Goal: Information Seeking & Learning: Check status

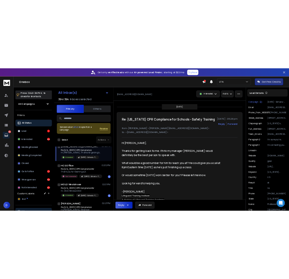
scroll to position [8, 0]
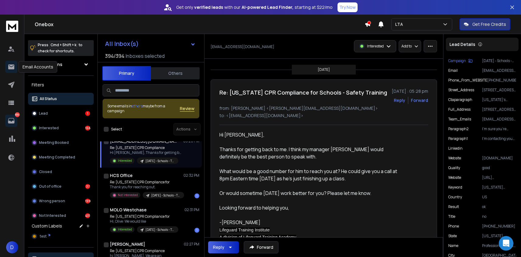
click at [8, 65] on icon at bounding box center [11, 66] width 7 height 7
click at [17, 77] on div "834" at bounding box center [12, 102] width 14 height 126
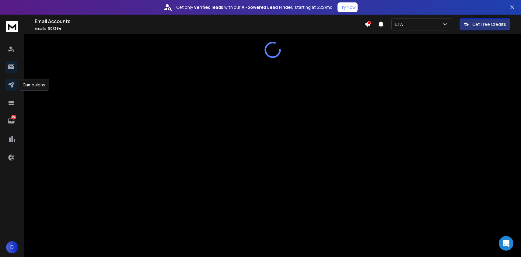
click at [13, 80] on link at bounding box center [11, 85] width 12 height 12
click at [16, 90] on link at bounding box center [11, 85] width 12 height 12
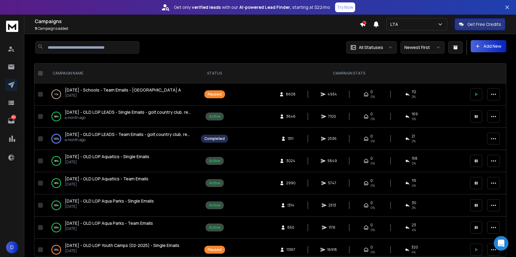
click at [141, 93] on p "[DATE]" at bounding box center [123, 95] width 116 height 5
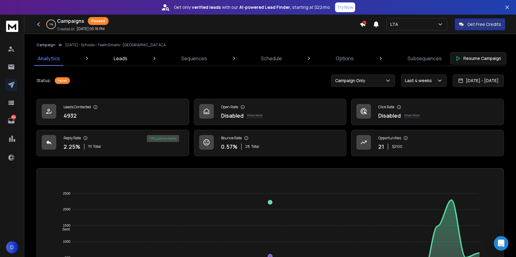
click at [122, 57] on p "Leads" at bounding box center [121, 58] width 14 height 7
